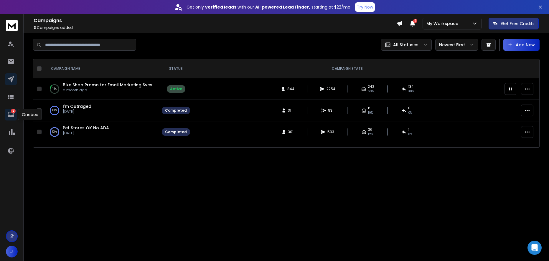
click at [12, 114] on icon at bounding box center [10, 114] width 7 height 7
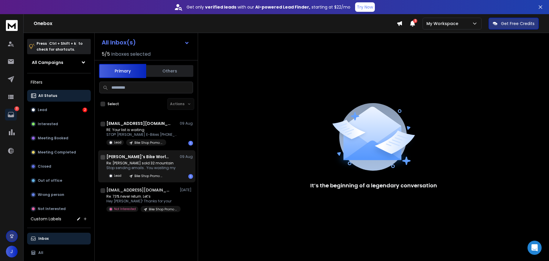
click at [129, 162] on p "Re: [PERSON_NAME] sold 32 mountain" at bounding box center [140, 163] width 69 height 5
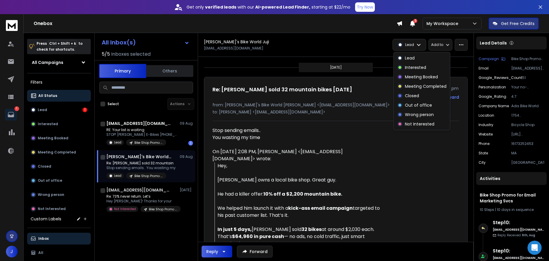
click at [418, 45] on icon at bounding box center [418, 44] width 5 height 5
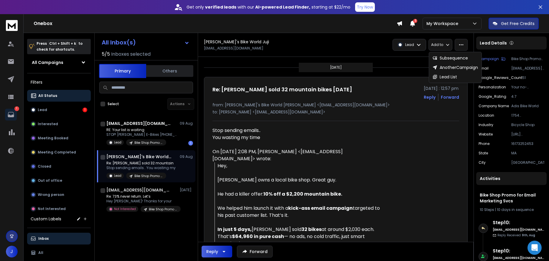
click at [443, 47] on p "Add to" at bounding box center [437, 44] width 12 height 5
click at [458, 48] on button "button" at bounding box center [460, 45] width 13 height 12
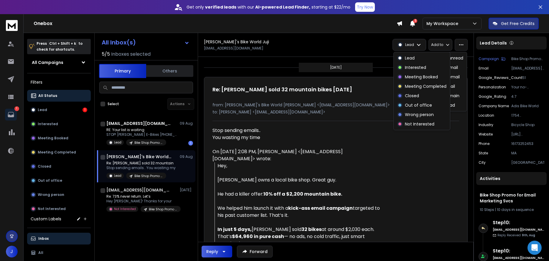
click at [414, 47] on div "Lead" at bounding box center [409, 44] width 33 height 11
click at [410, 124] on p "Not Interested" at bounding box center [419, 124] width 29 height 6
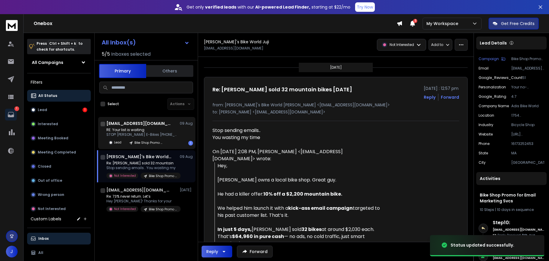
click at [128, 128] on p "RE: Your list is waiting" at bounding box center [141, 130] width 71 height 5
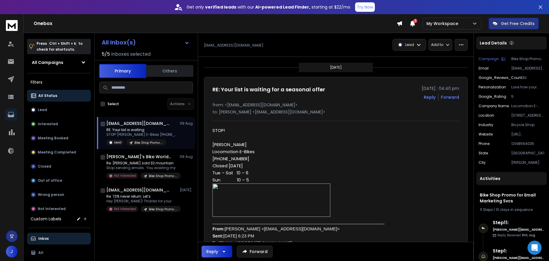
click at [416, 47] on div "Lead" at bounding box center [409, 44] width 33 height 11
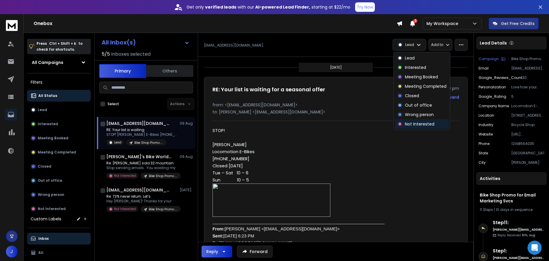
click at [411, 123] on p "Not Interested" at bounding box center [419, 124] width 29 height 6
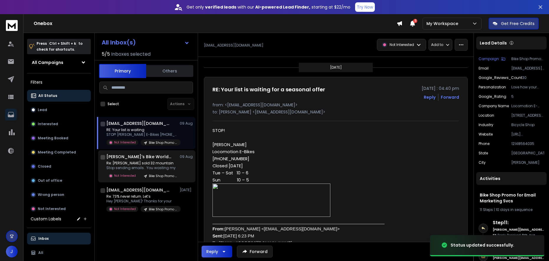
click at [148, 163] on p "Re: [PERSON_NAME] sold 32 mountain" at bounding box center [141, 163] width 71 height 5
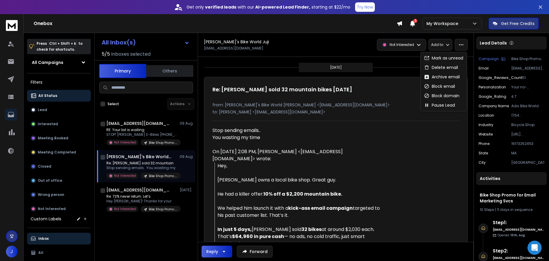
click at [464, 47] on button "button" at bounding box center [460, 45] width 13 height 12
click at [444, 87] on div "Block email" at bounding box center [439, 86] width 31 height 6
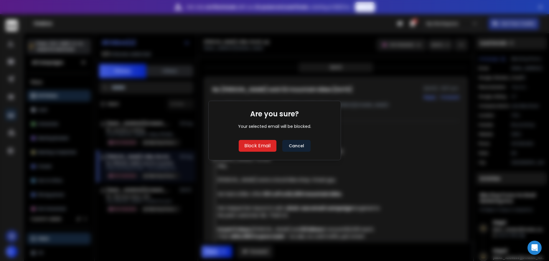
click at [284, 146] on button "Cancel" at bounding box center [296, 146] width 28 height 12
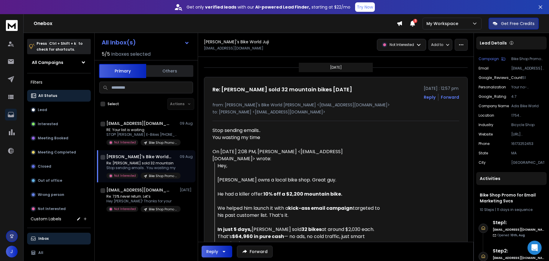
click at [147, 157] on h1 "[PERSON_NAME]'s Bike World Juji" at bounding box center [138, 157] width 65 height 6
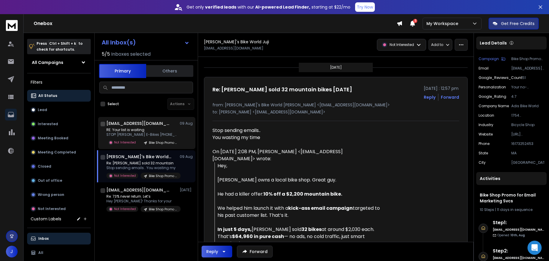
click at [102, 123] on button "button" at bounding box center [102, 124] width 5 height 5
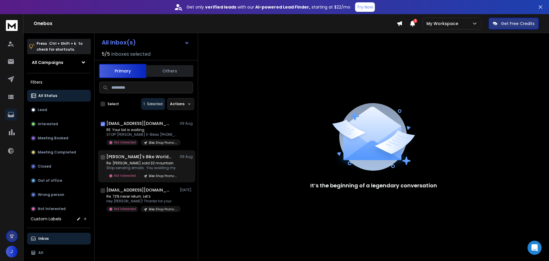
click at [103, 159] on button "button" at bounding box center [102, 157] width 5 height 5
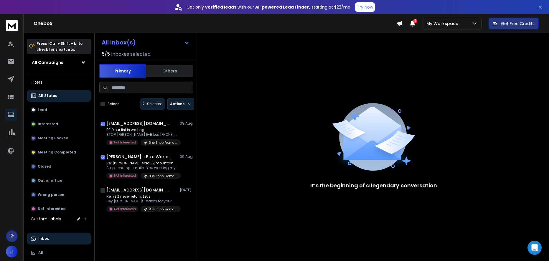
click at [190, 107] on button "Actions" at bounding box center [180, 104] width 27 height 12
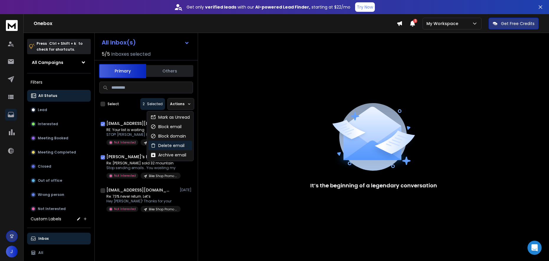
click at [177, 146] on div "Delete email" at bounding box center [167, 146] width 34 height 6
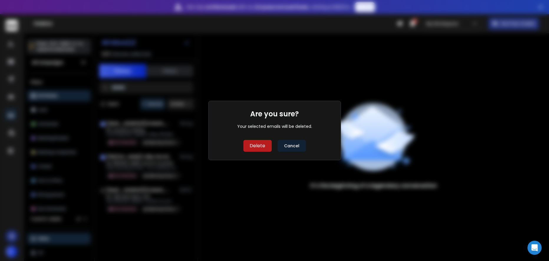
click at [262, 148] on button "Delete" at bounding box center [257, 146] width 28 height 12
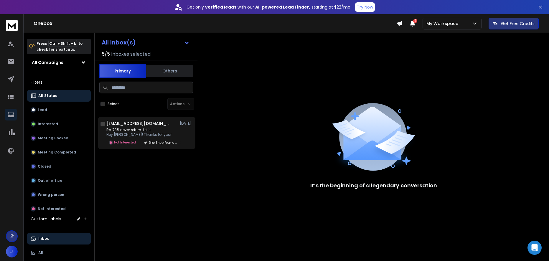
click at [105, 126] on div "[EMAIL_ADDRESS][DOMAIN_NAME] [DATE] Re: 73% never return. Let’s Hey [PERSON_NAM…" at bounding box center [146, 133] width 97 height 32
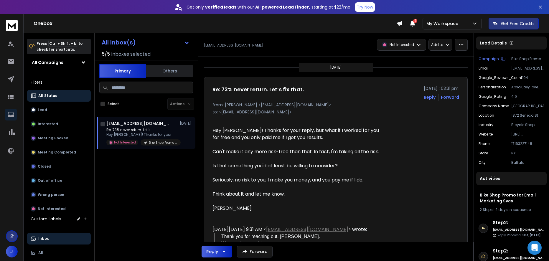
click at [101, 124] on button "button" at bounding box center [102, 124] width 5 height 5
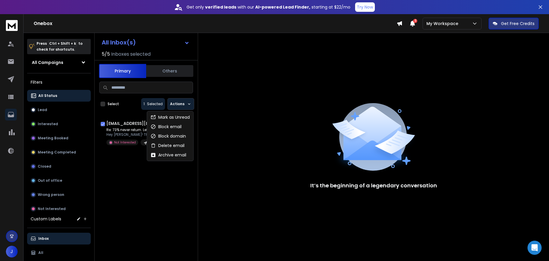
click at [177, 107] on button "Actions" at bounding box center [180, 104] width 27 height 12
click at [169, 145] on div "Delete email" at bounding box center [167, 146] width 34 height 6
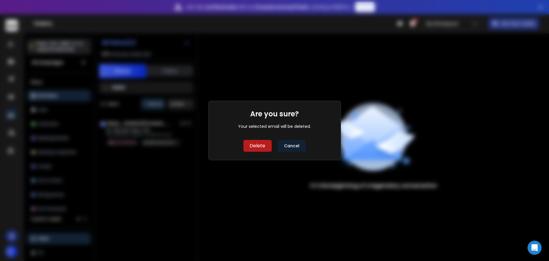
click at [259, 143] on button "Delete" at bounding box center [257, 146] width 28 height 12
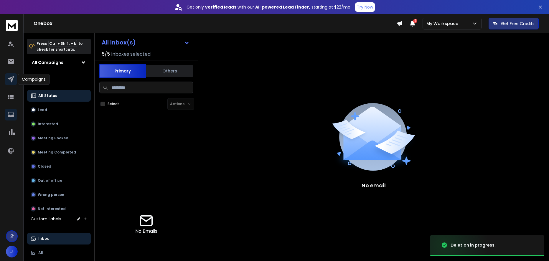
click at [12, 80] on icon at bounding box center [11, 79] width 6 height 6
